Goal: Communication & Community: Answer question/provide support

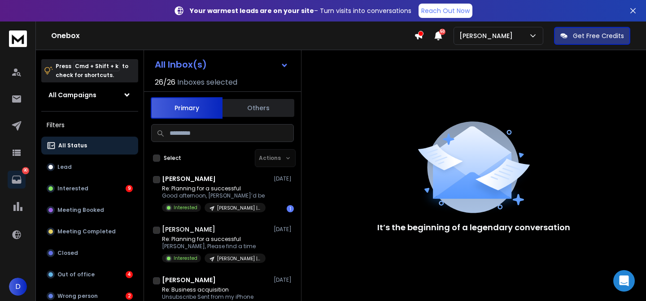
scroll to position [515, 0]
click at [252, 239] on p "Re: Planning for a successful" at bounding box center [214, 239] width 104 height 7
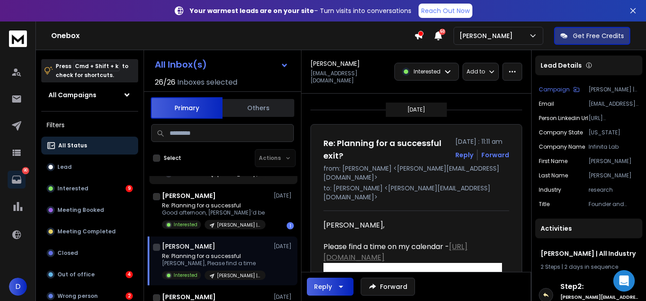
scroll to position [495, 0]
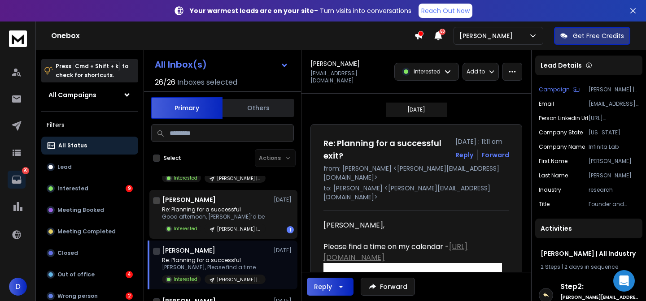
click at [244, 215] on p "Good afternoon, [PERSON_NAME]’d be" at bounding box center [214, 217] width 104 height 7
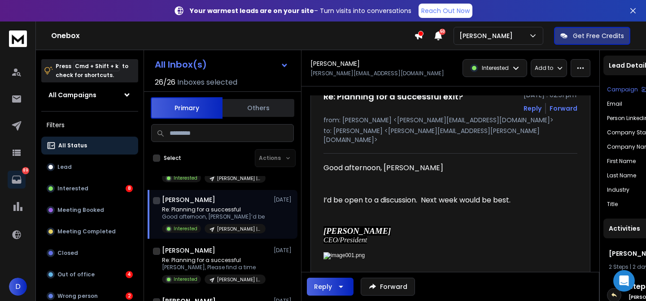
scroll to position [36, 0]
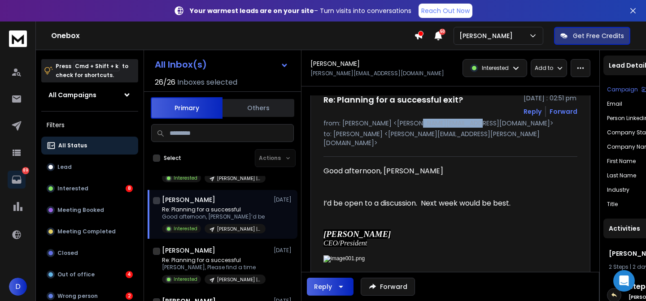
drag, startPoint x: 413, startPoint y: 125, endPoint x: 463, endPoint y: 124, distance: 50.7
click at [463, 124] on p "from: [PERSON_NAME] <[PERSON_NAME][EMAIL_ADDRESS][DOMAIN_NAME]>" at bounding box center [450, 123] width 254 height 9
copy p "[DOMAIN_NAME]"
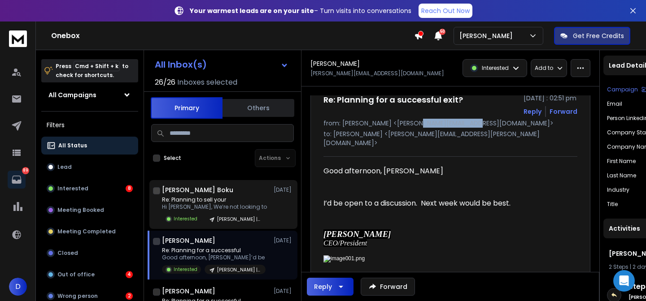
scroll to position [446, 0]
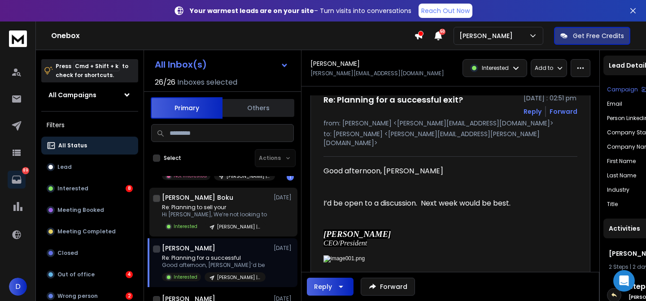
click at [221, 208] on p "Re: Planning to sell your" at bounding box center [214, 207] width 105 height 7
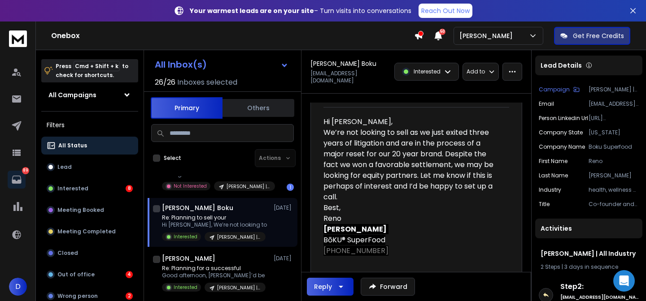
scroll to position [85, 0]
drag, startPoint x: 393, startPoint y: 220, endPoint x: 321, endPoint y: 221, distance: 72.7
copy span "BōKU® SuperFood"
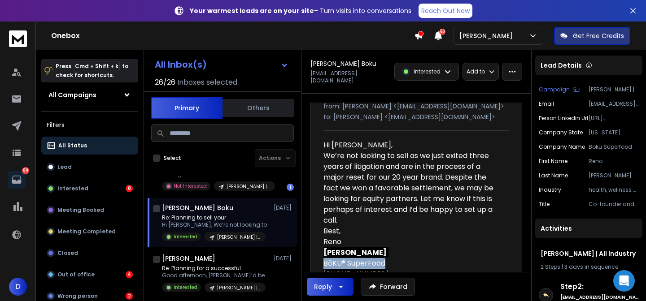
scroll to position [12, 0]
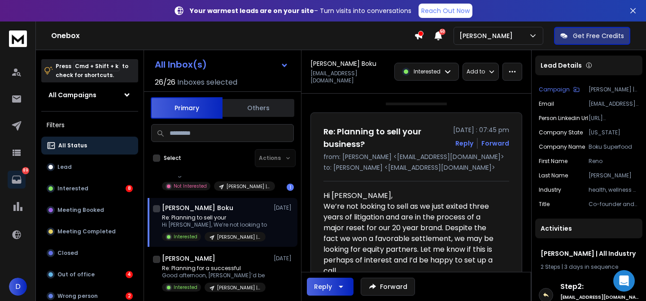
click at [473, 139] on button "Reply" at bounding box center [464, 143] width 18 height 9
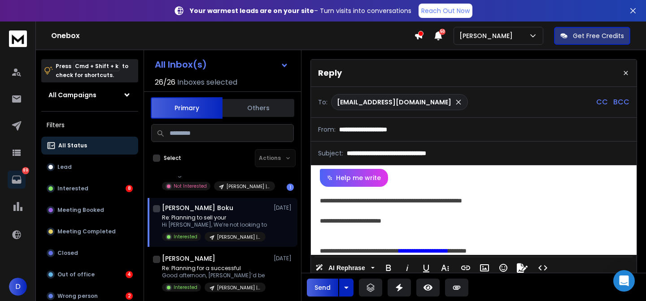
click at [358, 225] on div "**********" at bounding box center [472, 221] width 305 height 10
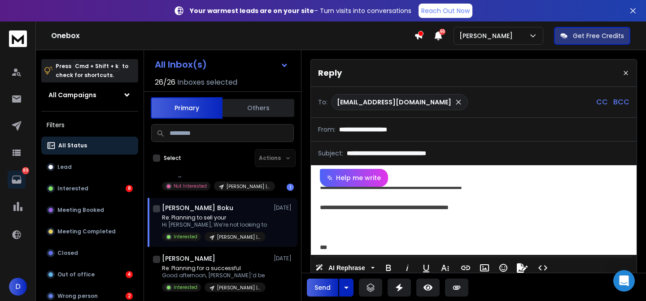
scroll to position [13, 0]
click at [352, 227] on div at bounding box center [472, 229] width 305 height 10
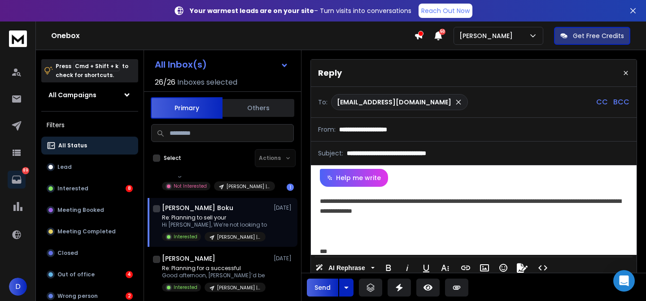
scroll to position [39, 0]
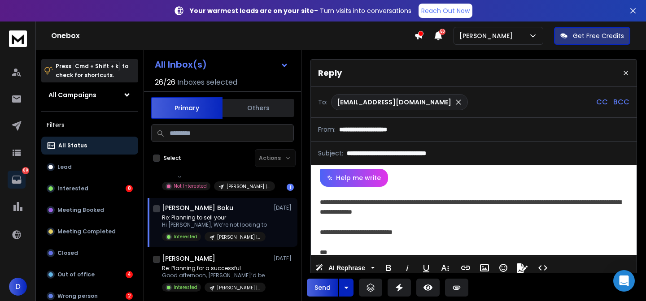
click at [323, 289] on button "Send" at bounding box center [322, 288] width 31 height 18
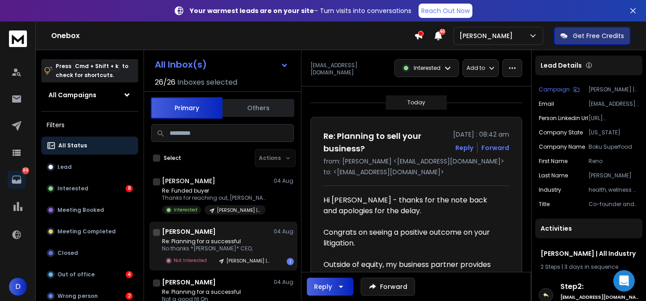
scroll to position [307, 0]
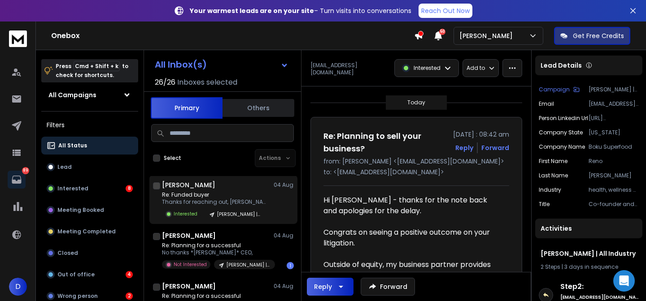
click at [225, 195] on p "Re: Funded buyer" at bounding box center [216, 195] width 108 height 7
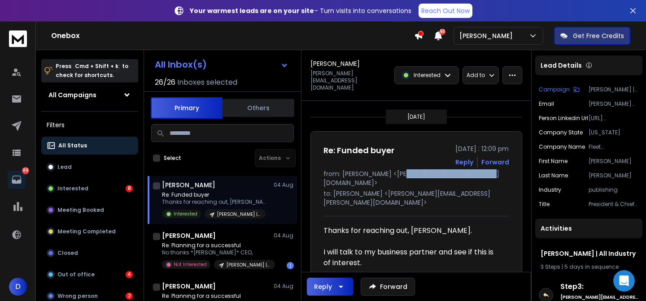
drag, startPoint x: 401, startPoint y: 162, endPoint x: 494, endPoint y: 162, distance: 92.9
click at [494, 170] on p "from: [PERSON_NAME] <[PERSON_NAME][EMAIL_ADDRESS][DOMAIN_NAME]>" at bounding box center [416, 179] width 186 height 18
copy p "[DOMAIN_NAME]"
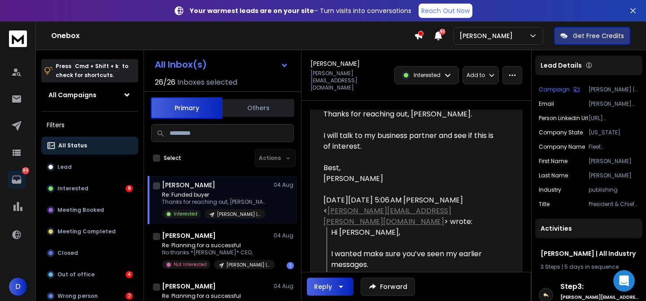
scroll to position [0, 0]
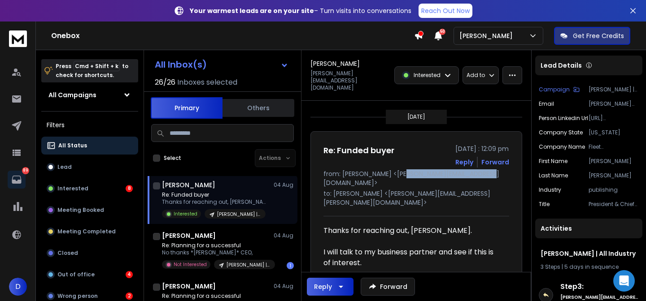
click at [318, 292] on div "Reply" at bounding box center [330, 287] width 32 height 11
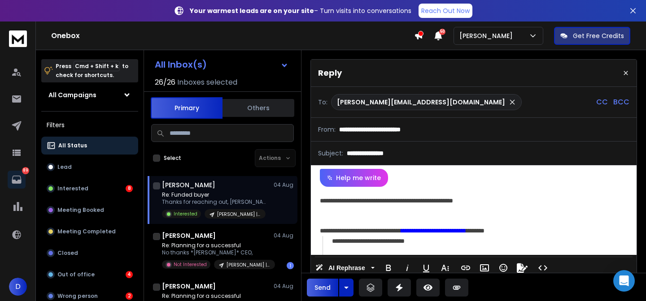
click at [435, 201] on div "**********" at bounding box center [472, 201] width 305 height 10
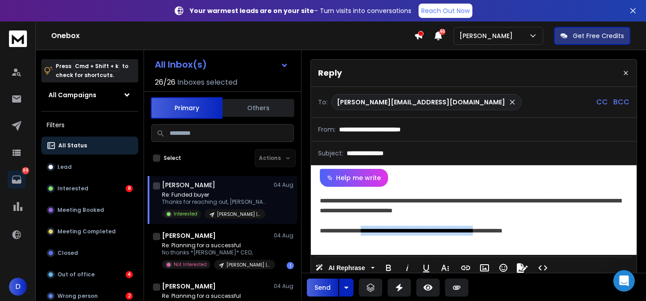
drag, startPoint x: 498, startPoint y: 232, endPoint x: 364, endPoint y: 231, distance: 133.7
click at [364, 231] on div "**********" at bounding box center [472, 231] width 305 height 10
click at [558, 233] on div "**********" at bounding box center [472, 231] width 305 height 10
click at [559, 231] on div "**********" at bounding box center [472, 231] width 305 height 10
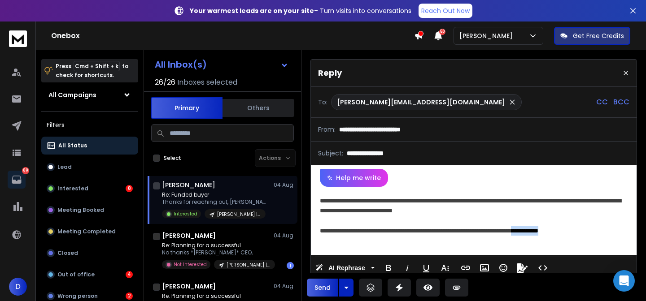
click at [559, 231] on div "**********" at bounding box center [472, 231] width 305 height 10
click at [487, 208] on div "**********" at bounding box center [472, 206] width 305 height 20
click at [515, 203] on div "**********" at bounding box center [472, 206] width 305 height 20
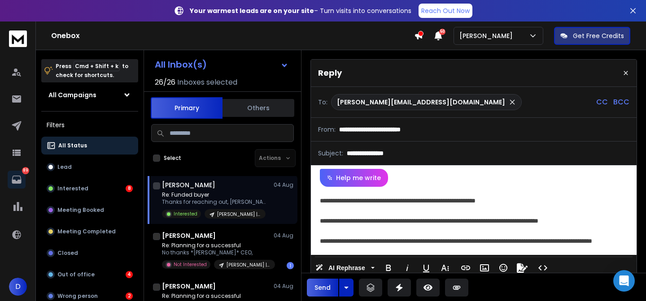
click at [331, 223] on div "**********" at bounding box center [472, 221] width 305 height 10
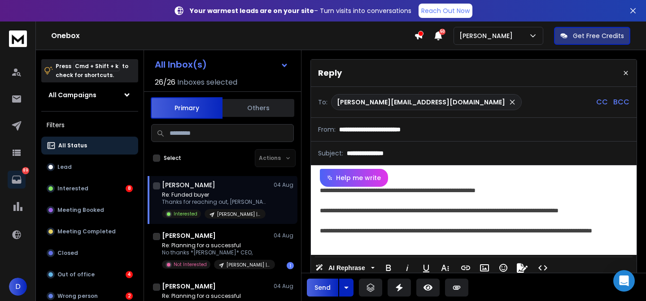
scroll to position [12, 0]
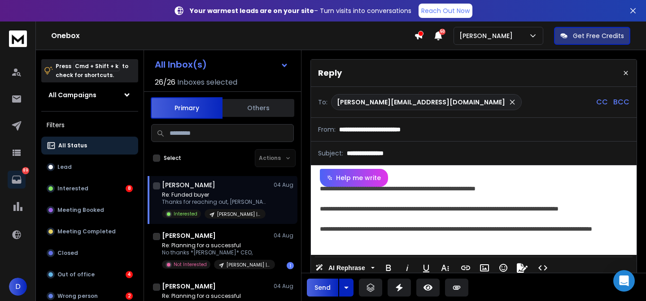
click at [412, 210] on div "**********" at bounding box center [472, 209] width 305 height 10
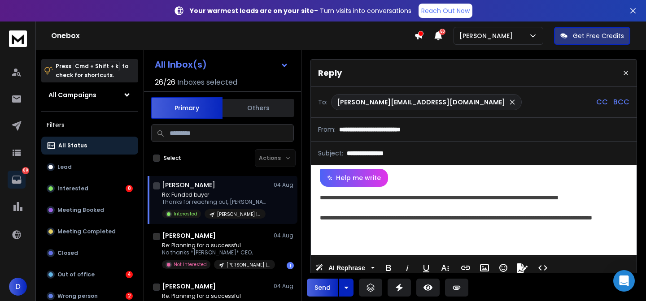
click at [371, 228] on div "**********" at bounding box center [472, 223] width 305 height 20
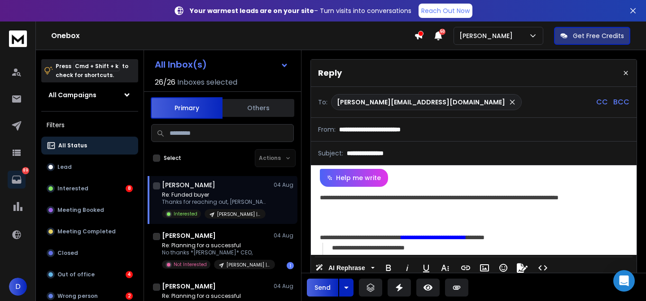
click at [320, 291] on button "Send" at bounding box center [322, 288] width 31 height 18
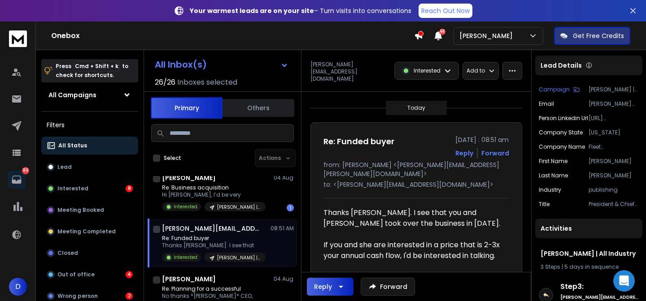
scroll to position [254, 0]
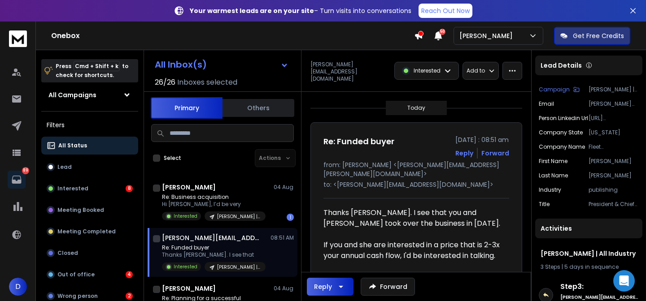
click at [220, 201] on p "Hi [PERSON_NAME], I’d be very" at bounding box center [214, 204] width 104 height 7
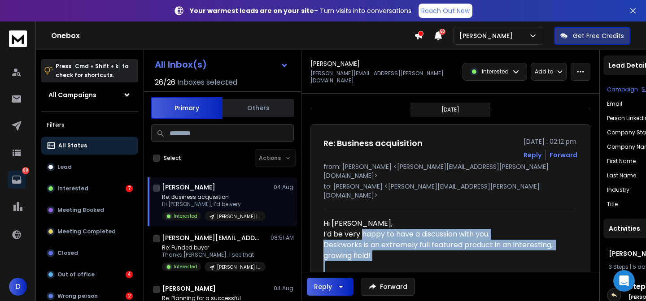
drag, startPoint x: 363, startPoint y: 205, endPoint x: 398, endPoint y: 237, distance: 47.0
click at [398, 262] on div at bounding box center [446, 267] width 247 height 11
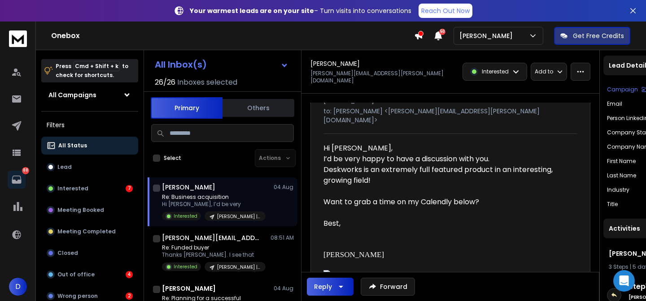
scroll to position [78, 0]
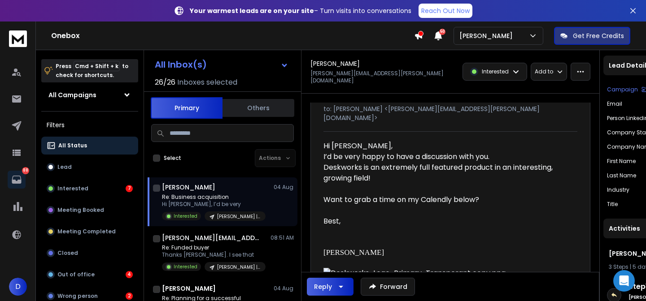
drag, startPoint x: 383, startPoint y: 229, endPoint x: 318, endPoint y: 229, distance: 65.0
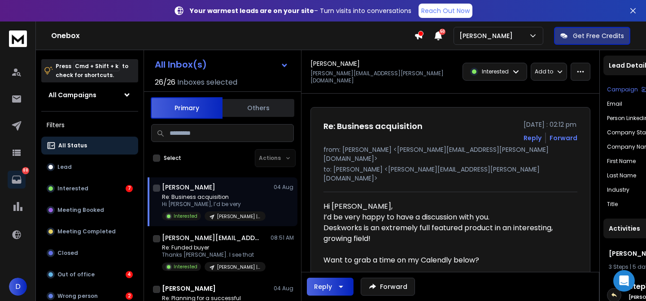
scroll to position [15, 0]
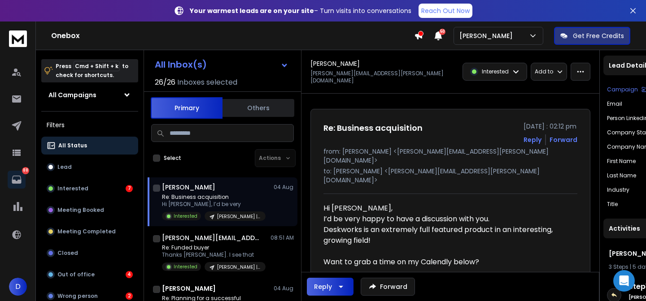
copy div "[PERSON_NAME]"
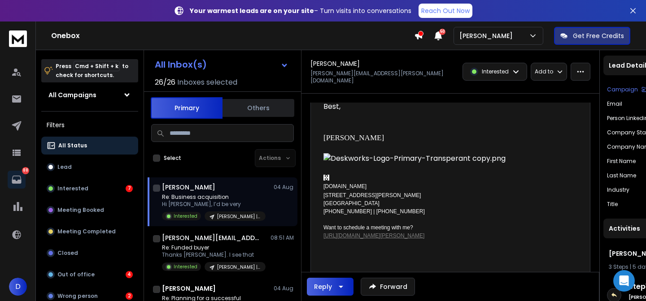
scroll to position [196, 0]
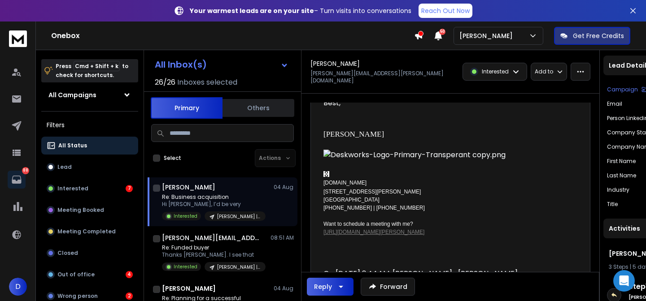
click at [363, 229] on link "[URL][DOMAIN_NAME][PERSON_NAME]" at bounding box center [373, 232] width 101 height 6
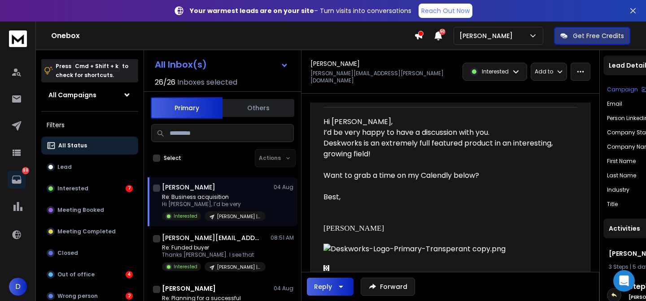
scroll to position [37, 0]
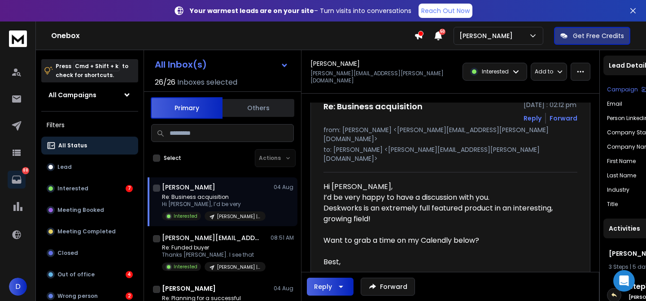
click at [323, 288] on div "Reply" at bounding box center [323, 287] width 18 height 9
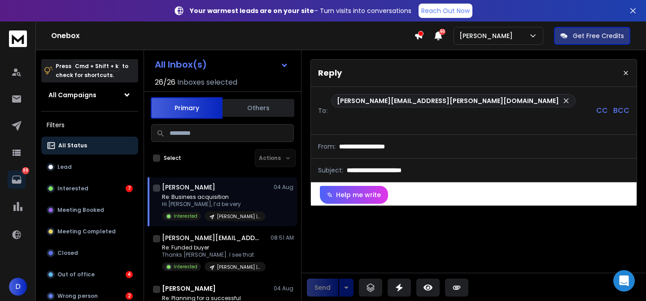
scroll to position [0, 0]
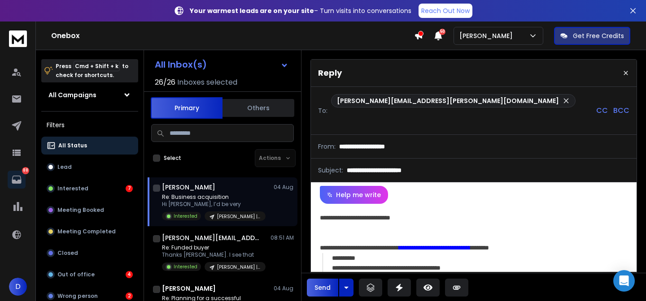
click at [597, 105] on p "CC" at bounding box center [602, 110] width 12 height 11
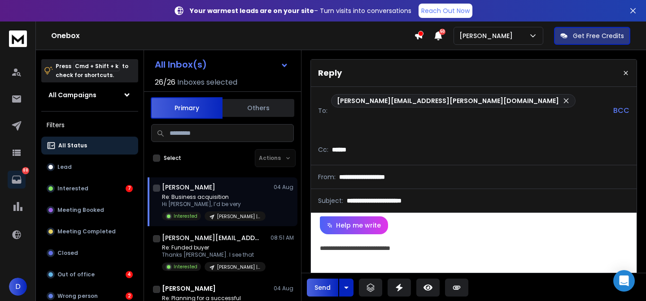
type input "**********"
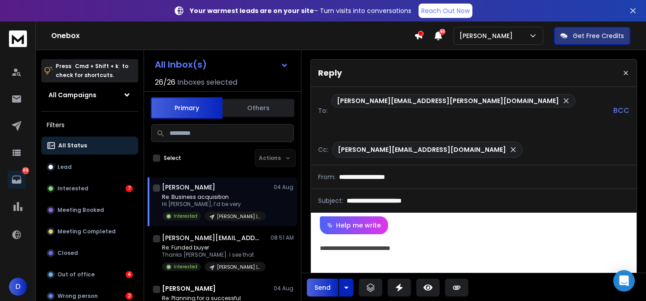
click at [326, 296] on button "Send" at bounding box center [322, 288] width 31 height 18
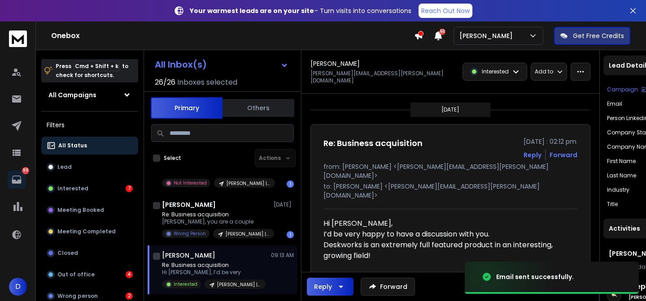
scroll to position [185, 0]
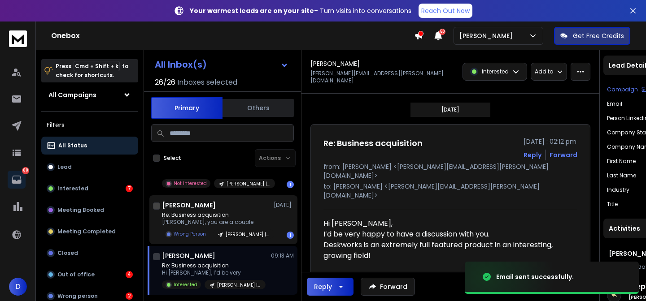
click at [235, 215] on p "Re: Business acquisition" at bounding box center [216, 215] width 108 height 7
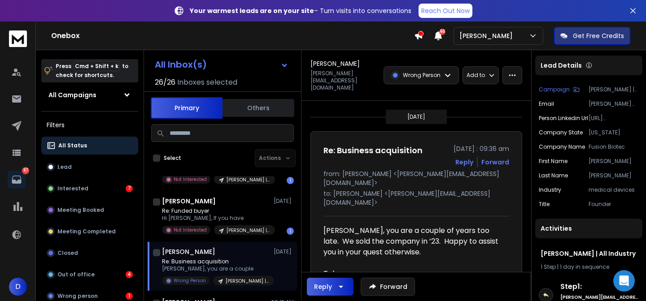
scroll to position [136, 0]
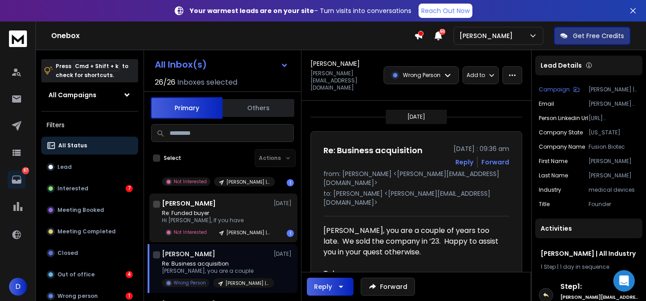
click at [241, 212] on p "Re: Funded buyer" at bounding box center [216, 213] width 108 height 7
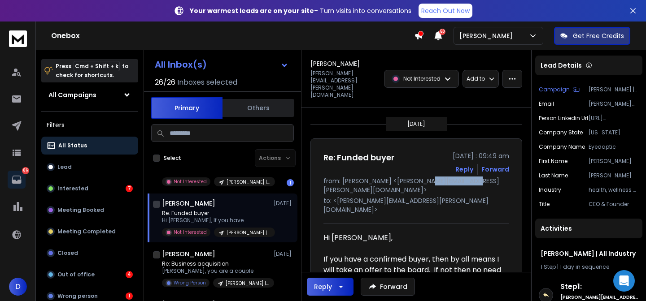
drag, startPoint x: 427, startPoint y: 161, endPoint x: 472, endPoint y: 162, distance: 44.4
click at [472, 177] on p "from: [PERSON_NAME] <[PERSON_NAME][EMAIL_ADDRESS][PERSON_NAME][DOMAIN_NAME]>" at bounding box center [416, 186] width 186 height 18
copy p "[DOMAIN_NAME]"
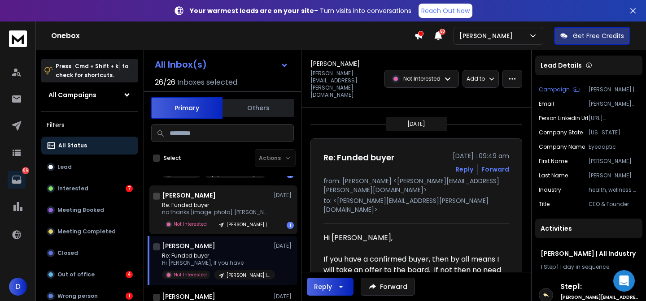
click at [218, 204] on p "Re: Funded buyer" at bounding box center [216, 205] width 108 height 7
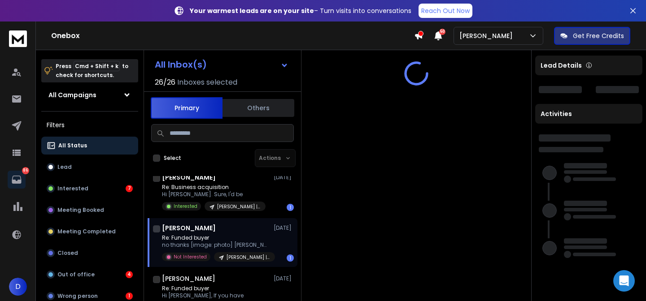
scroll to position [48, 0]
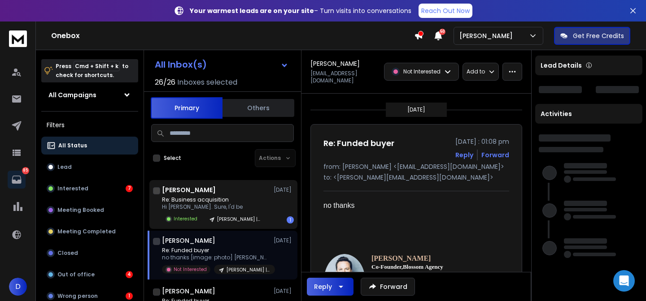
click at [225, 205] on p "Hi [PERSON_NAME]. Sure, I'd be" at bounding box center [214, 207] width 104 height 7
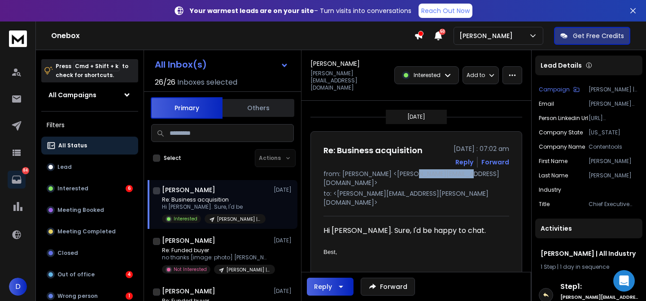
drag, startPoint x: 411, startPoint y: 160, endPoint x: 463, endPoint y: 160, distance: 52.0
click at [463, 170] on p "from: [PERSON_NAME] <[PERSON_NAME][EMAIL_ADDRESS][DOMAIN_NAME]>" at bounding box center [416, 179] width 186 height 18
copy p "[DOMAIN_NAME]"
drag, startPoint x: 344, startPoint y: 159, endPoint x: 388, endPoint y: 162, distance: 44.0
click at [388, 170] on p "from: [PERSON_NAME] <[PERSON_NAME][EMAIL_ADDRESS][DOMAIN_NAME]>" at bounding box center [416, 179] width 186 height 18
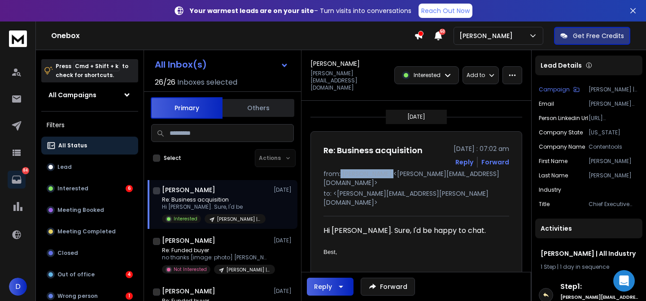
drag, startPoint x: 383, startPoint y: 162, endPoint x: 339, endPoint y: 162, distance: 43.5
click at [339, 170] on p "from: [PERSON_NAME] <[PERSON_NAME][EMAIL_ADDRESS][DOMAIN_NAME]>" at bounding box center [416, 179] width 186 height 18
copy p "[PERSON_NAME]"
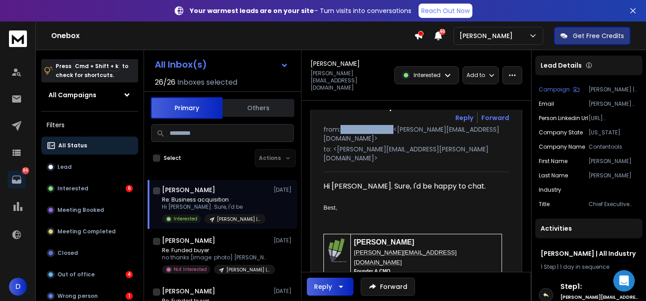
scroll to position [52, 0]
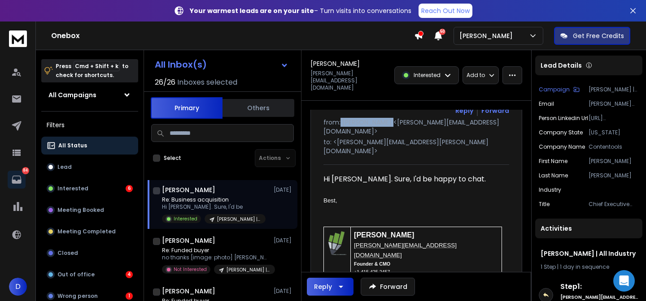
click at [419, 242] on font "[PERSON_NAME][EMAIL_ADDRESS][DOMAIN_NAME]" at bounding box center [405, 250] width 103 height 17
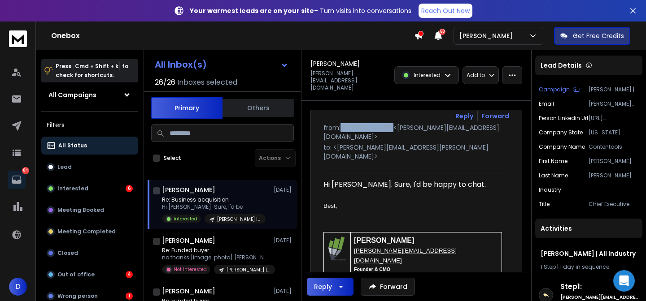
scroll to position [46, 0]
drag, startPoint x: 413, startPoint y: 116, endPoint x: 464, endPoint y: 114, distance: 50.7
click at [464, 124] on p "from: [PERSON_NAME] <[PERSON_NAME][EMAIL_ADDRESS][DOMAIN_NAME]>" at bounding box center [416, 133] width 186 height 18
copy p "[DOMAIN_NAME]"
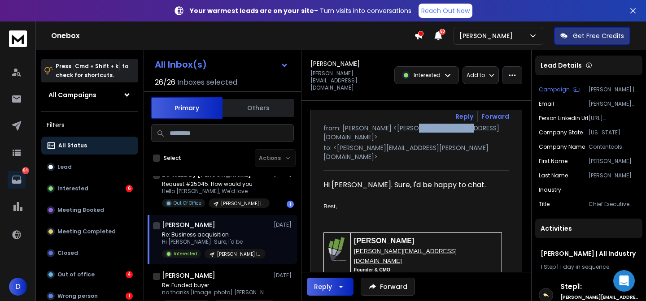
scroll to position [0, 0]
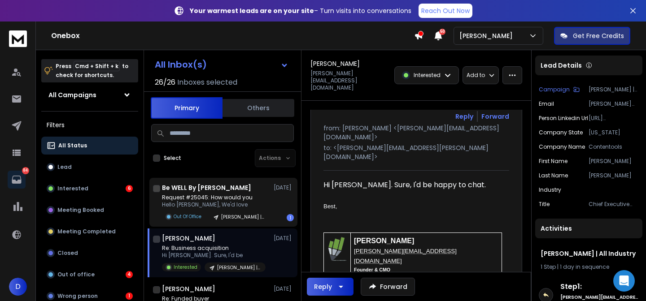
click at [231, 204] on p "Hello [PERSON_NAME], We'd love" at bounding box center [216, 204] width 108 height 7
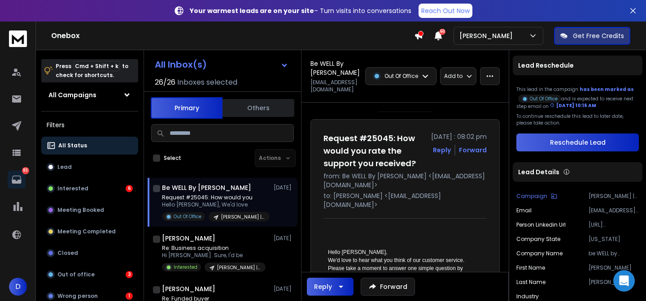
scroll to position [17, 0]
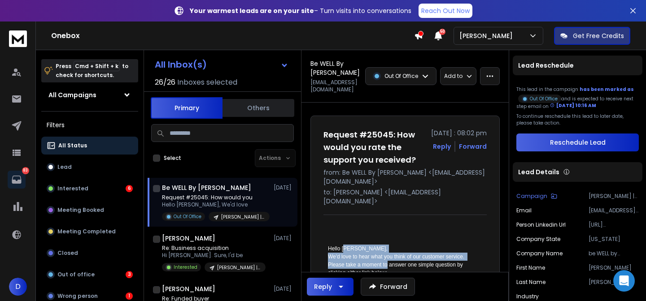
drag, startPoint x: 348, startPoint y: 216, endPoint x: 391, endPoint y: 233, distance: 46.3
click at [391, 253] on p "We'd love to hear what you think of our customer service. Please take a moment …" at bounding box center [401, 265] width 147 height 24
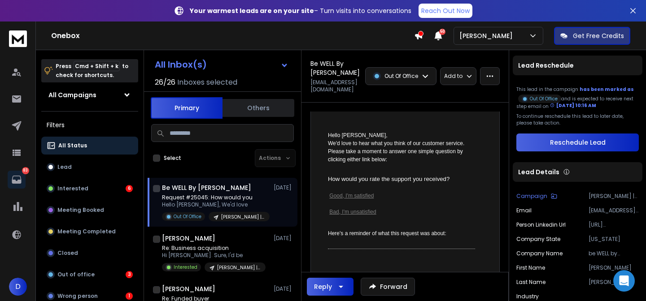
scroll to position [0, 0]
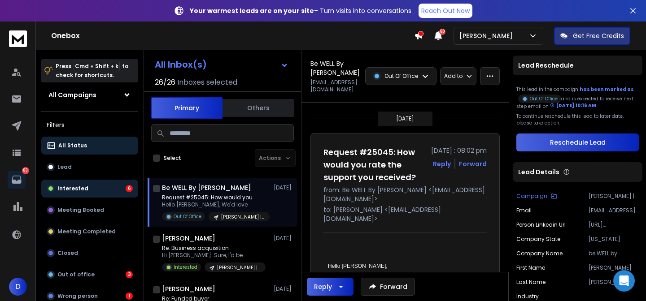
click at [98, 184] on button "Interested 6" at bounding box center [89, 189] width 97 height 18
